Goal: Navigation & Orientation: Find specific page/section

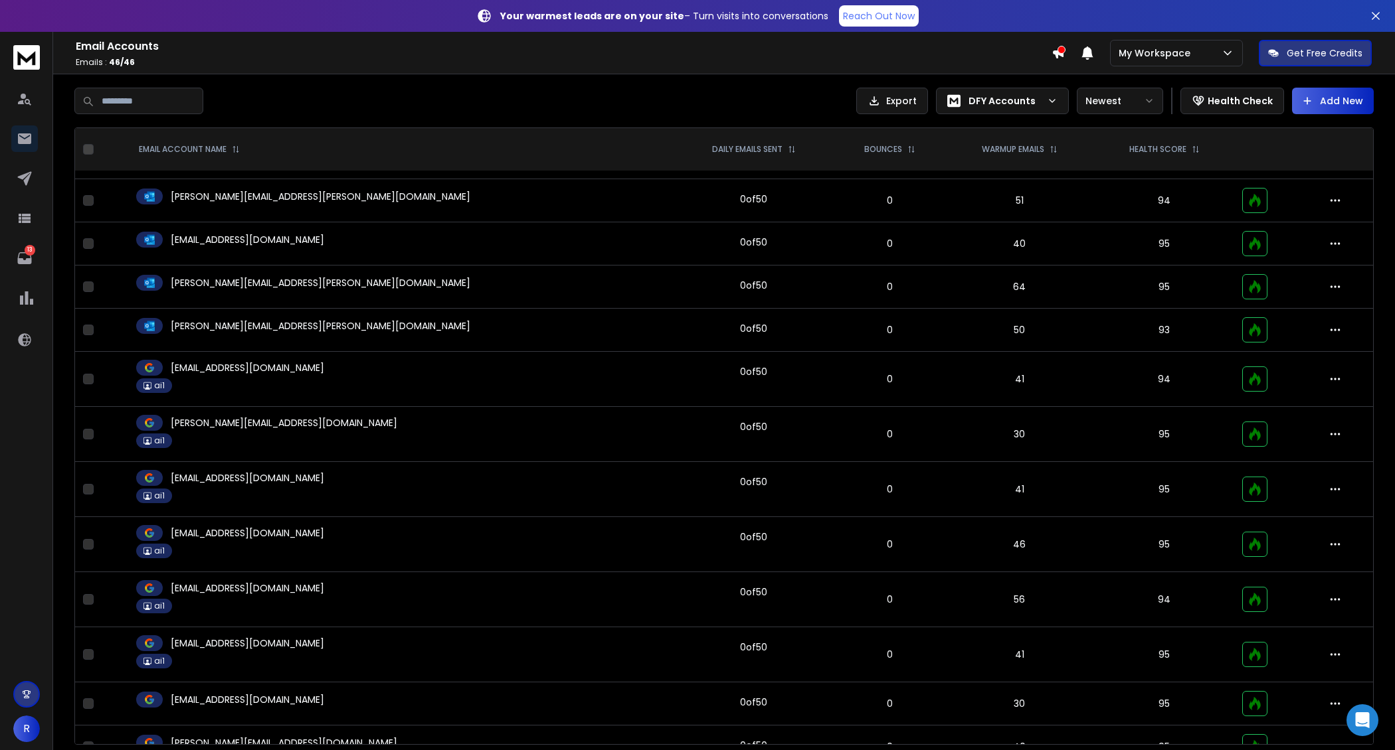
scroll to position [1501, 0]
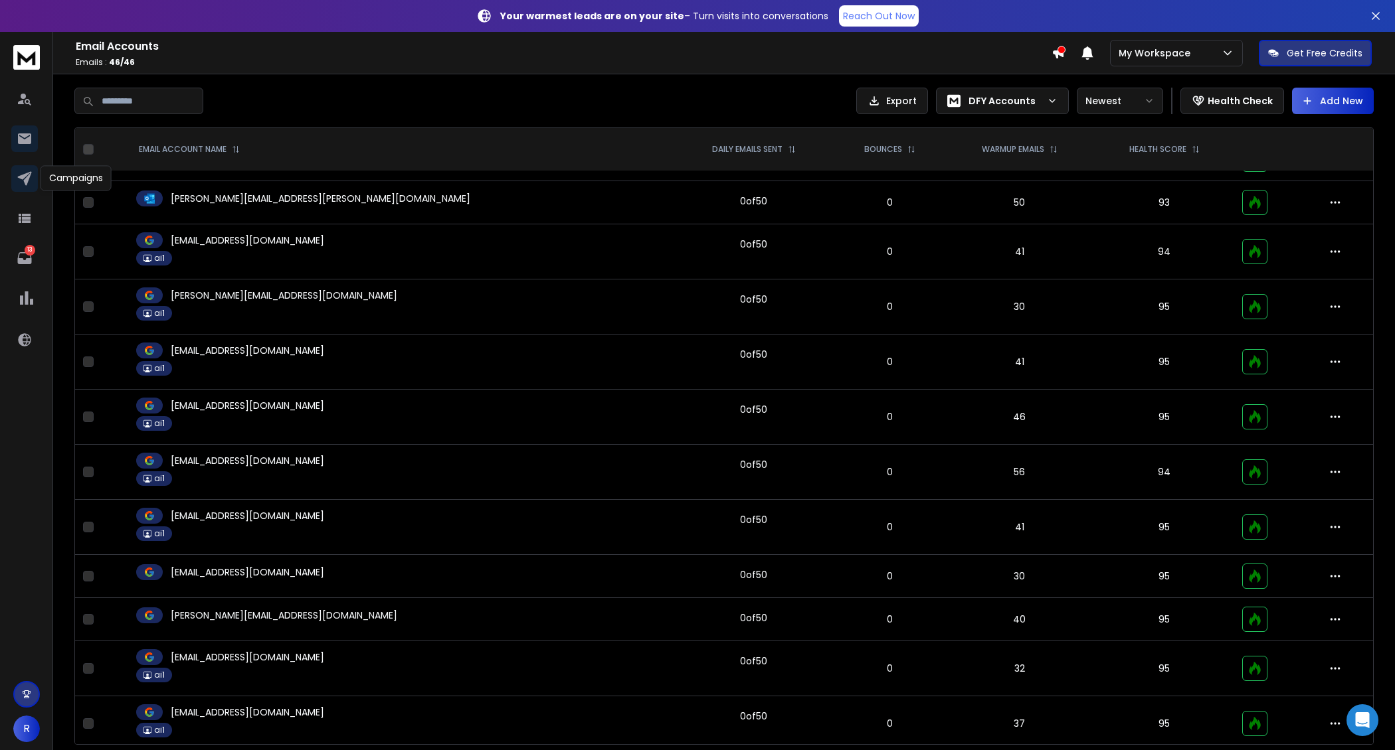
click at [28, 172] on icon at bounding box center [24, 178] width 14 height 14
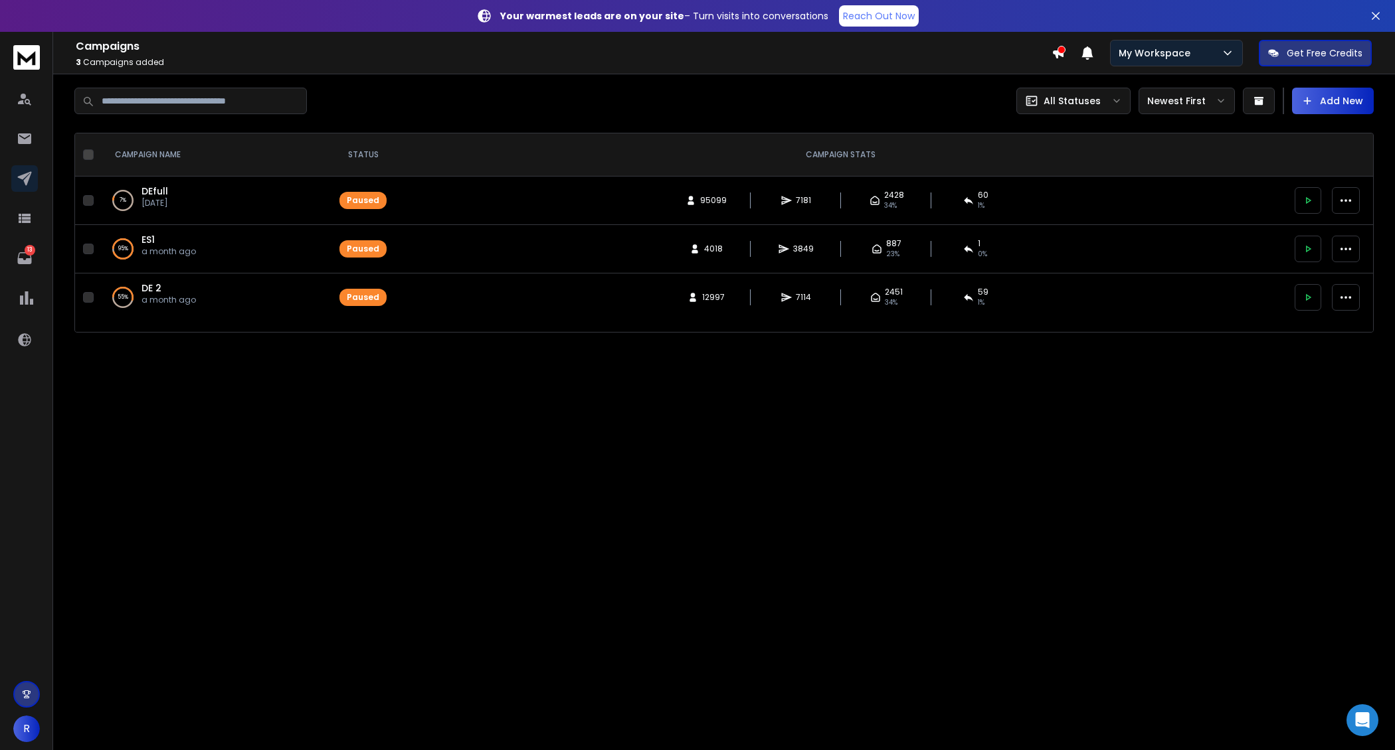
click at [1156, 57] on p "My Workspace" at bounding box center [1156, 52] width 77 height 13
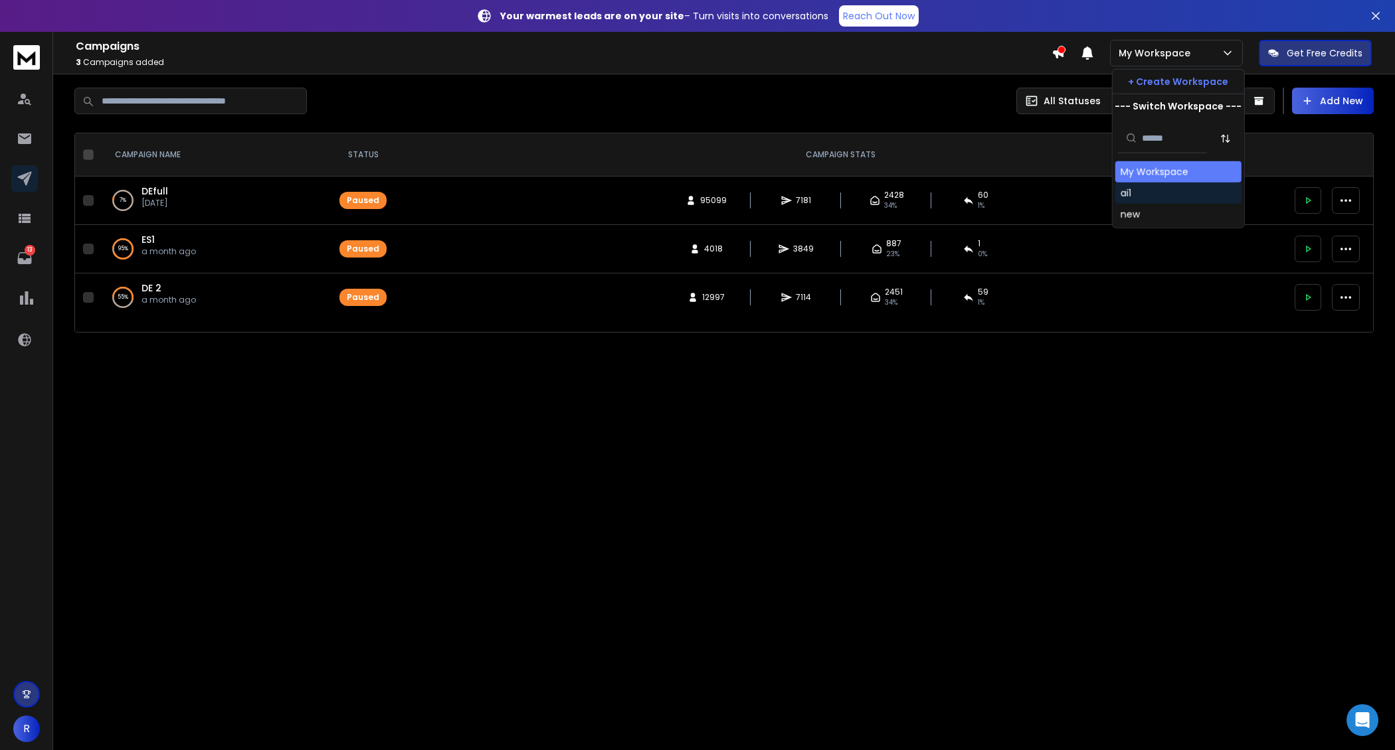
click at [1136, 190] on div "ai1" at bounding box center [1178, 193] width 126 height 21
